Goal: Transaction & Acquisition: Purchase product/service

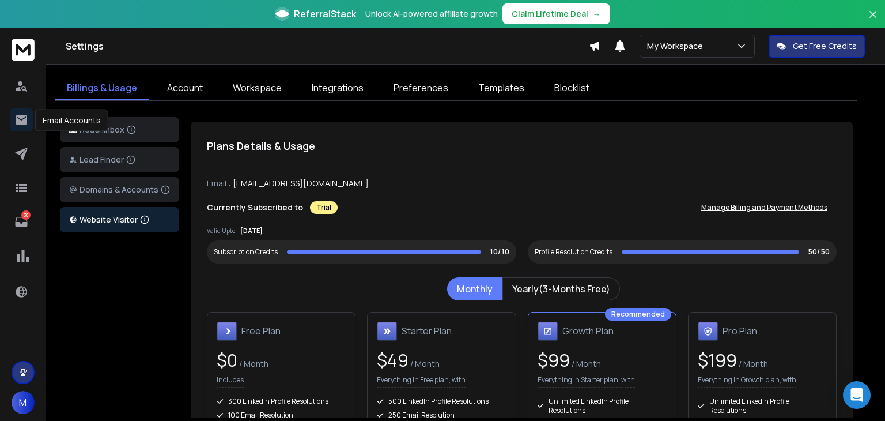
click at [21, 118] on icon at bounding box center [22, 119] width 12 height 9
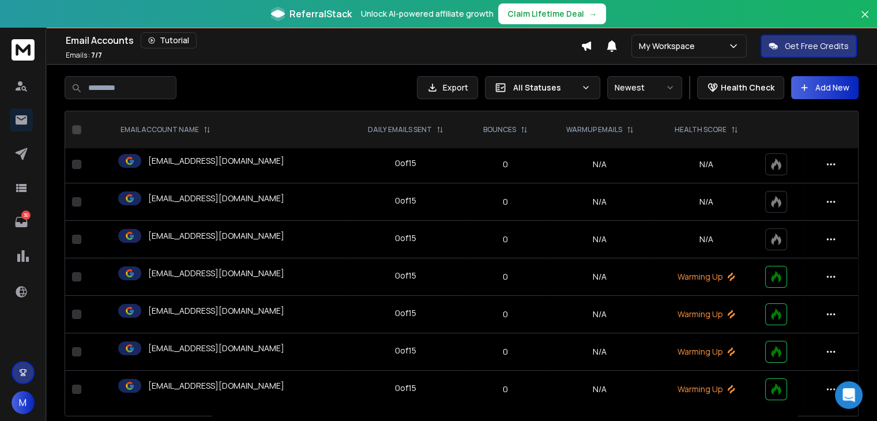
scroll to position [2, 0]
click at [769, 169] on div at bounding box center [776, 165] width 22 height 22
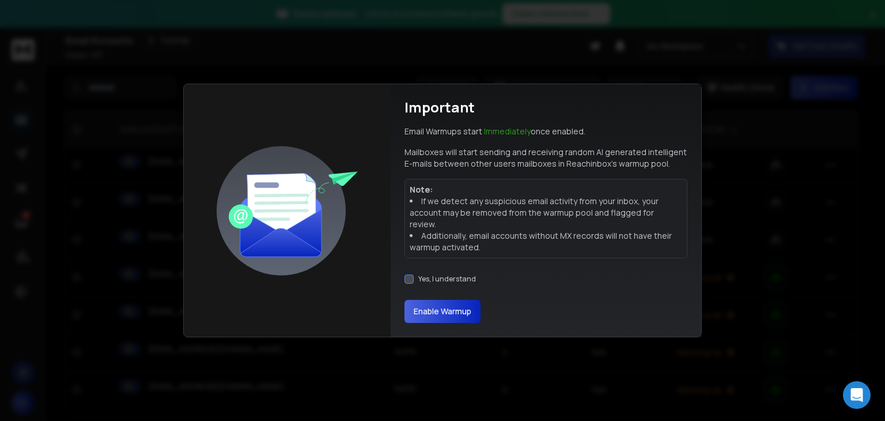
click at [453, 275] on label "Yes, I understand" at bounding box center [447, 278] width 58 height 9
click at [411, 277] on div "Yes, I understand" at bounding box center [440, 278] width 71 height 23
click at [409, 274] on button "Yes, I understand" at bounding box center [409, 278] width 9 height 9
click at [440, 305] on button "Enable Warmup" at bounding box center [443, 311] width 76 height 23
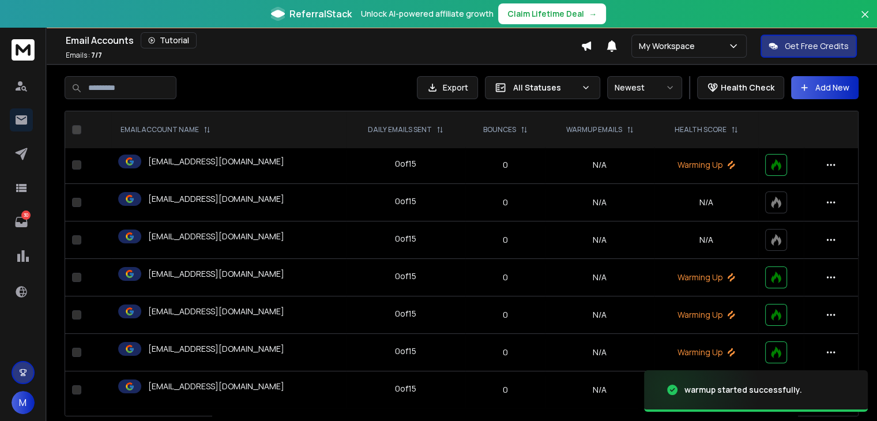
click at [770, 199] on icon at bounding box center [776, 203] width 12 height 12
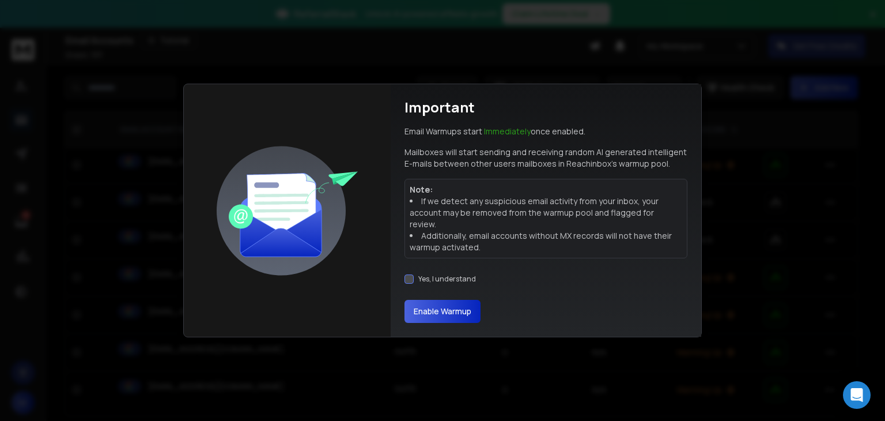
click at [411, 275] on button "Yes, I understand" at bounding box center [409, 278] width 9 height 9
click at [452, 302] on button "Enable Warmup" at bounding box center [443, 311] width 76 height 23
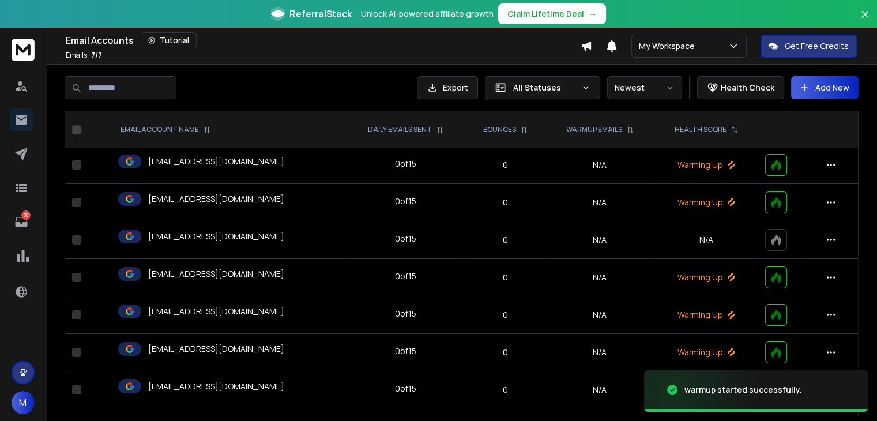
click at [765, 236] on div at bounding box center [776, 240] width 22 height 22
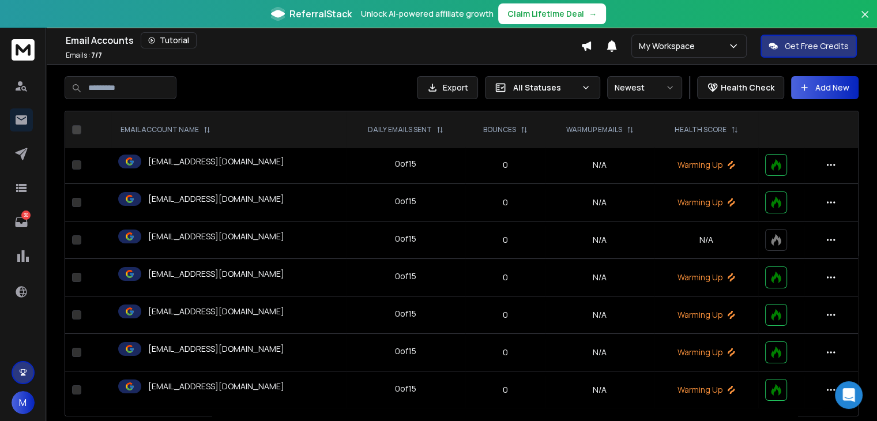
click at [765, 236] on div at bounding box center [776, 240] width 22 height 22
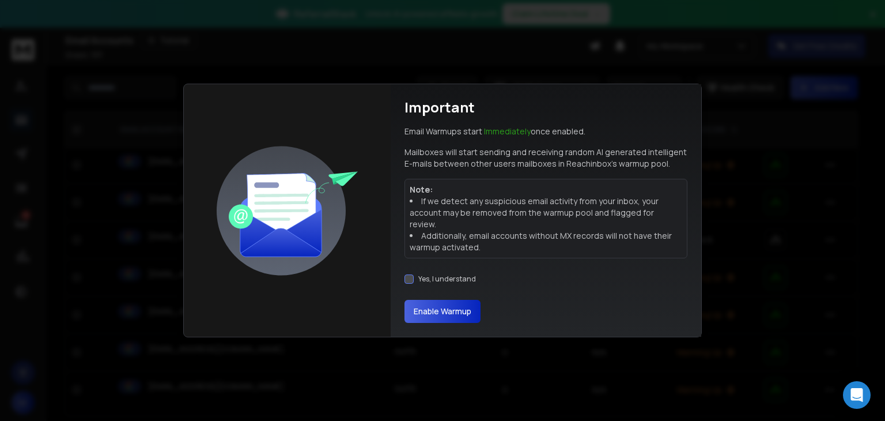
click at [410, 274] on button "Yes, I understand" at bounding box center [409, 278] width 9 height 9
click at [441, 307] on button "Enable Warmup" at bounding box center [443, 311] width 76 height 23
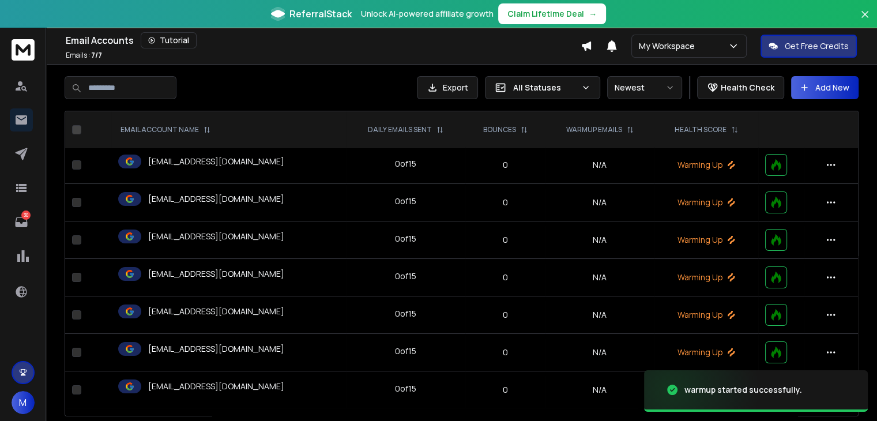
scroll to position [3, 0]
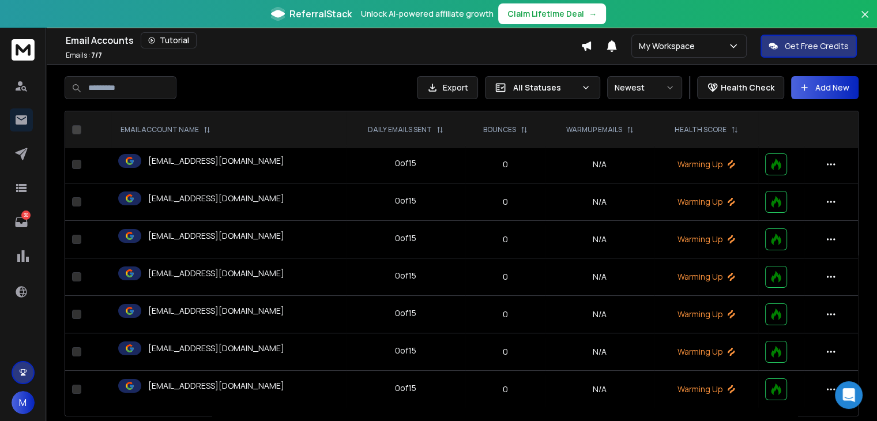
click at [178, 160] on p "[EMAIL_ADDRESS][DOMAIN_NAME]" at bounding box center [216, 161] width 136 height 12
click at [802, 93] on button "Add New" at bounding box center [824, 87] width 67 height 23
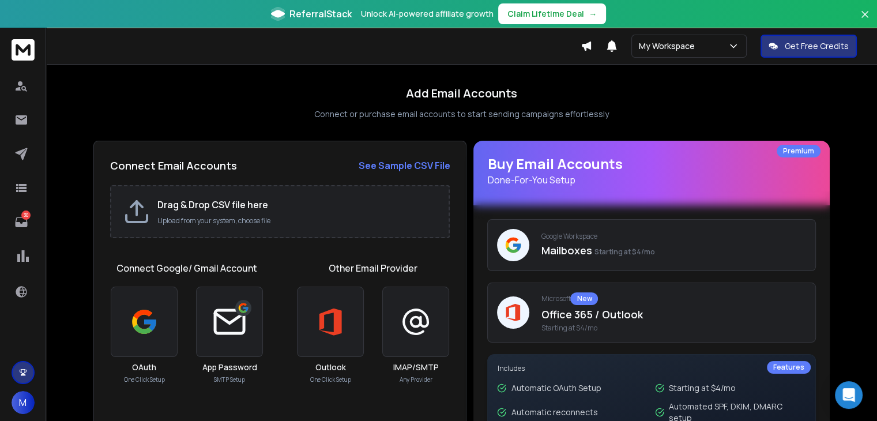
scroll to position [55, 0]
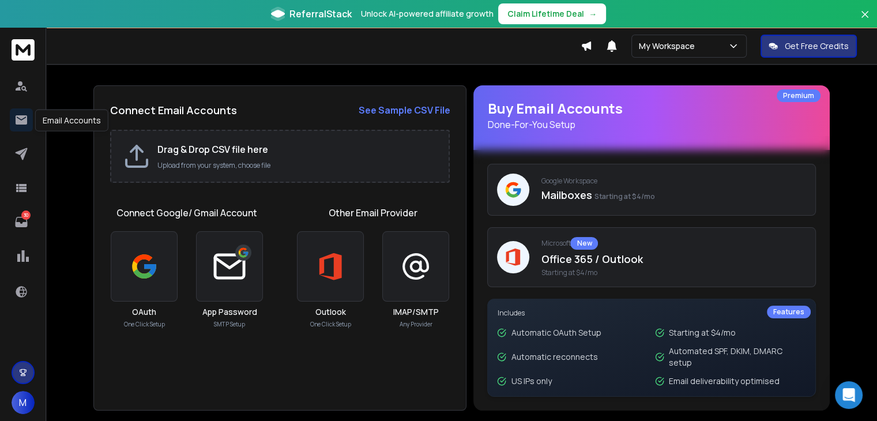
click at [20, 118] on icon at bounding box center [22, 119] width 12 height 9
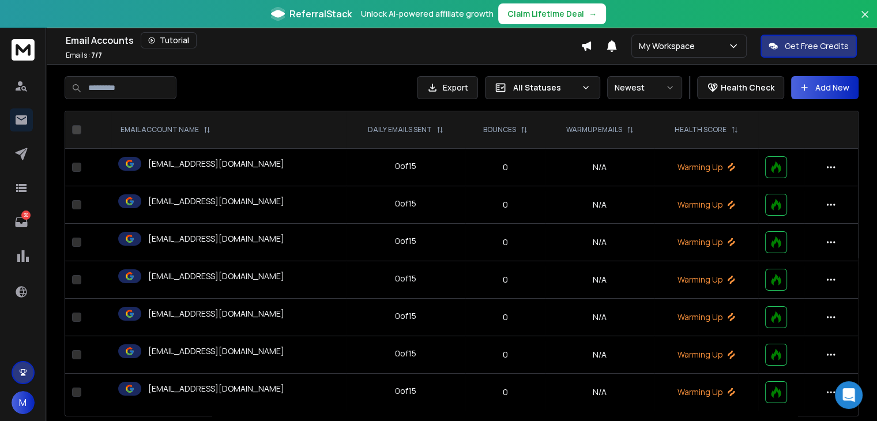
scroll to position [3, 0]
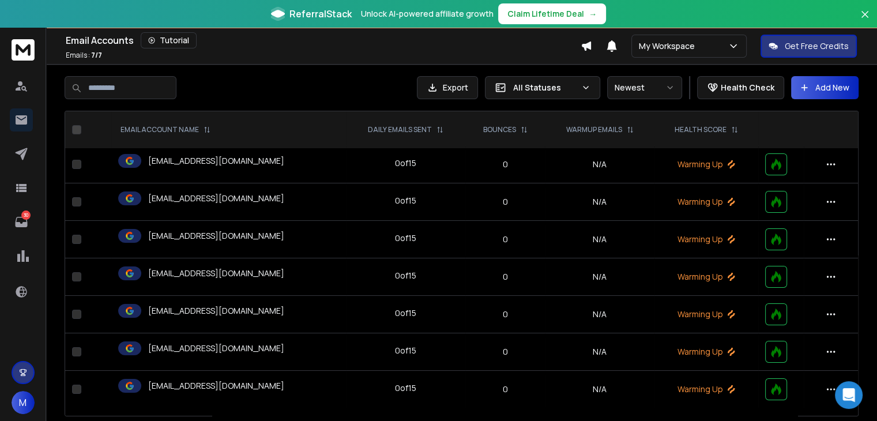
click at [820, 82] on button "Add New" at bounding box center [824, 87] width 67 height 23
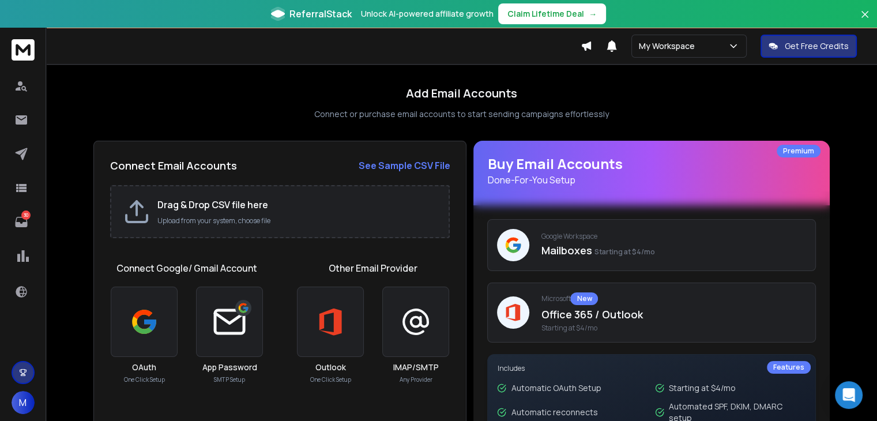
scroll to position [55, 0]
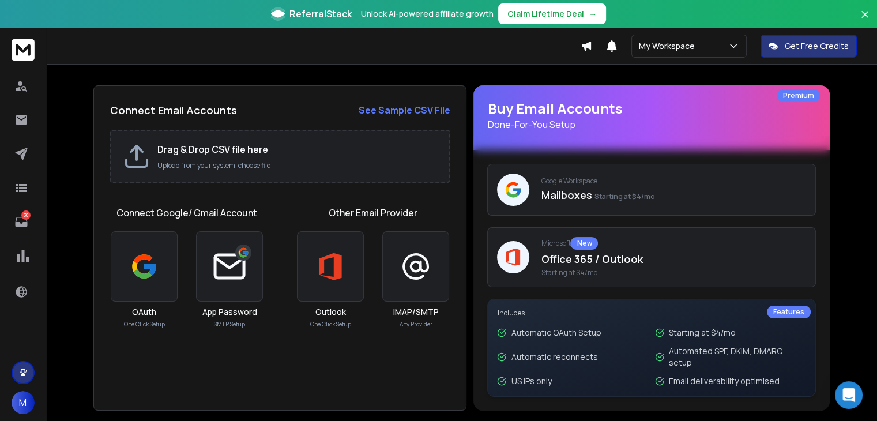
click at [622, 208] on div "Google Workspace Mailboxes Starting at $4/mo" at bounding box center [651, 190] width 328 height 52
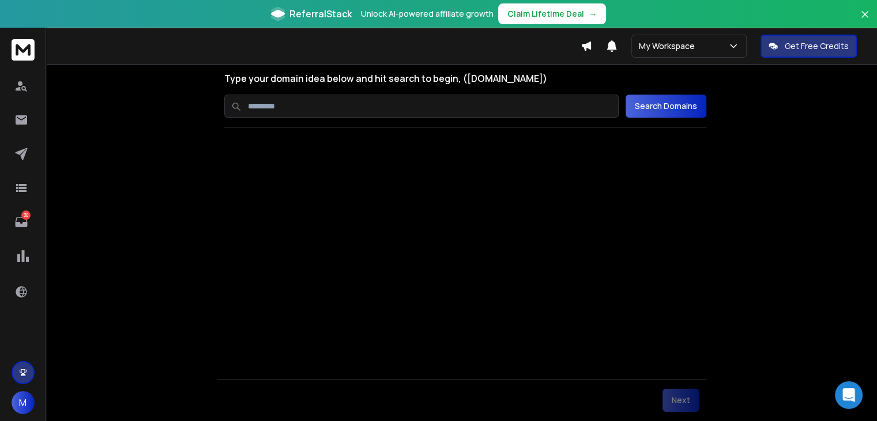
click at [473, 116] on input at bounding box center [421, 106] width 394 height 23
click at [693, 100] on button "Search Domains" at bounding box center [665, 106] width 81 height 23
click at [546, 107] on input at bounding box center [421, 106] width 394 height 23
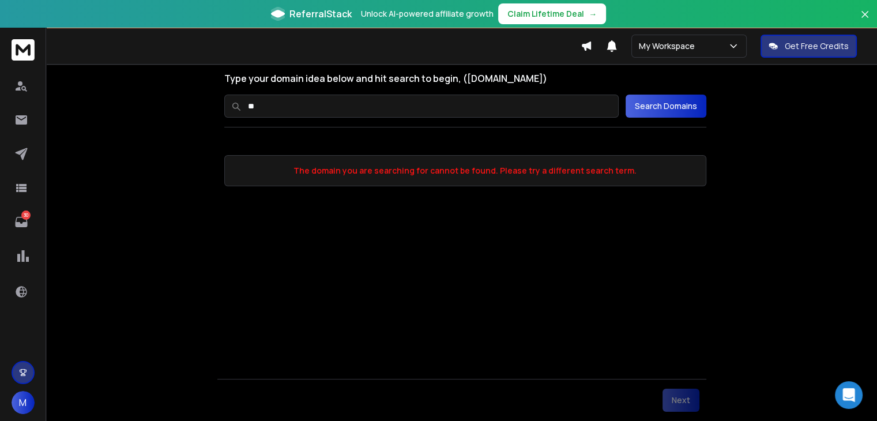
click at [556, 99] on input "**" at bounding box center [421, 106] width 394 height 23
type input "**"
